Goal: Task Accomplishment & Management: Use online tool/utility

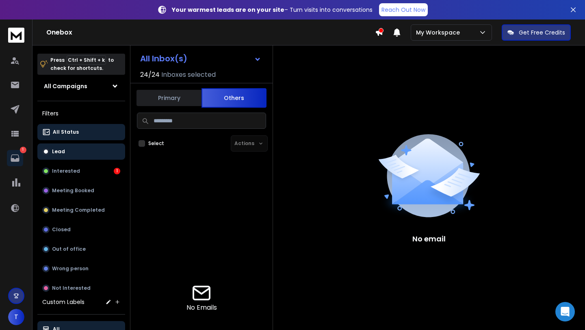
click at [62, 152] on p "Lead" at bounding box center [58, 151] width 13 height 7
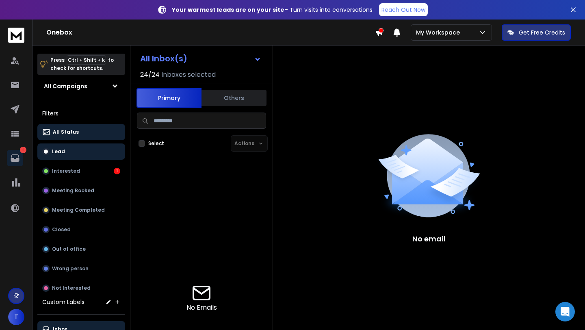
click at [63, 130] on p "All Status" at bounding box center [66, 132] width 26 height 7
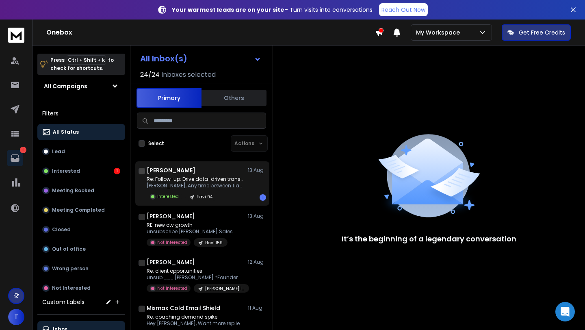
click at [188, 176] on p "Re: Follow-up: Drive data-driven transformation" at bounding box center [196, 179] width 98 height 7
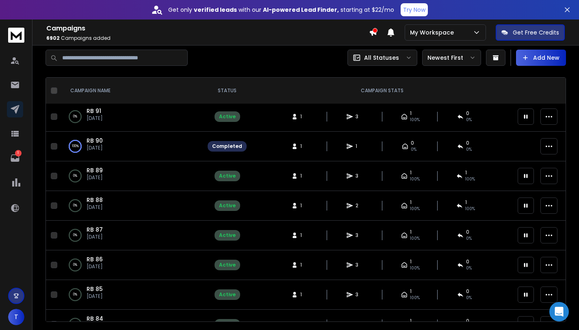
scroll to position [8699, 0]
